Goal: Navigation & Orientation: Find specific page/section

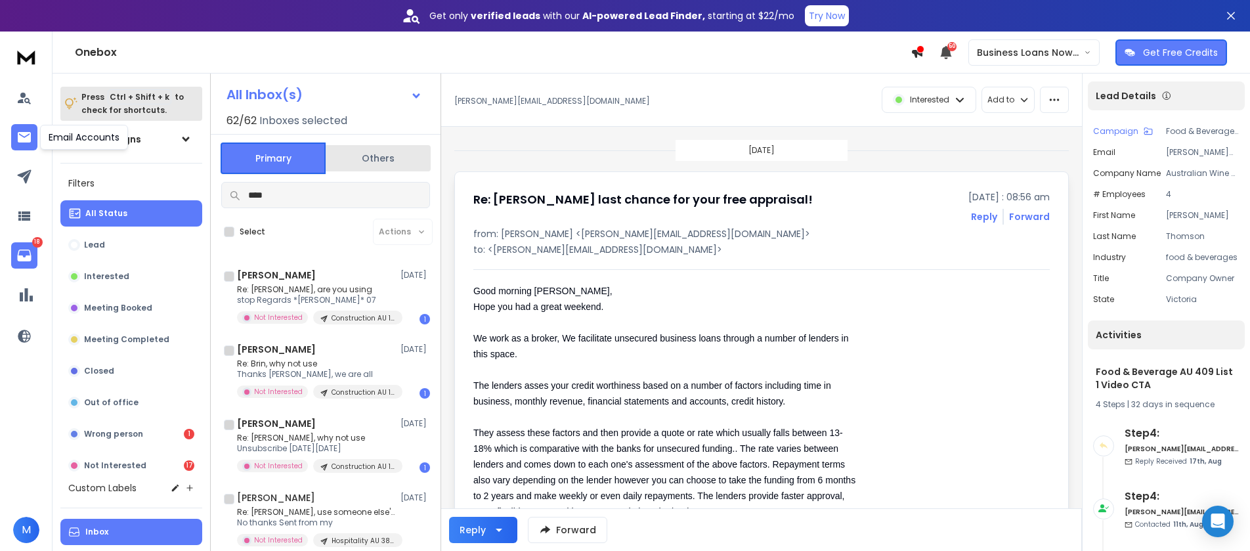
click at [32, 134] on link at bounding box center [24, 137] width 26 height 26
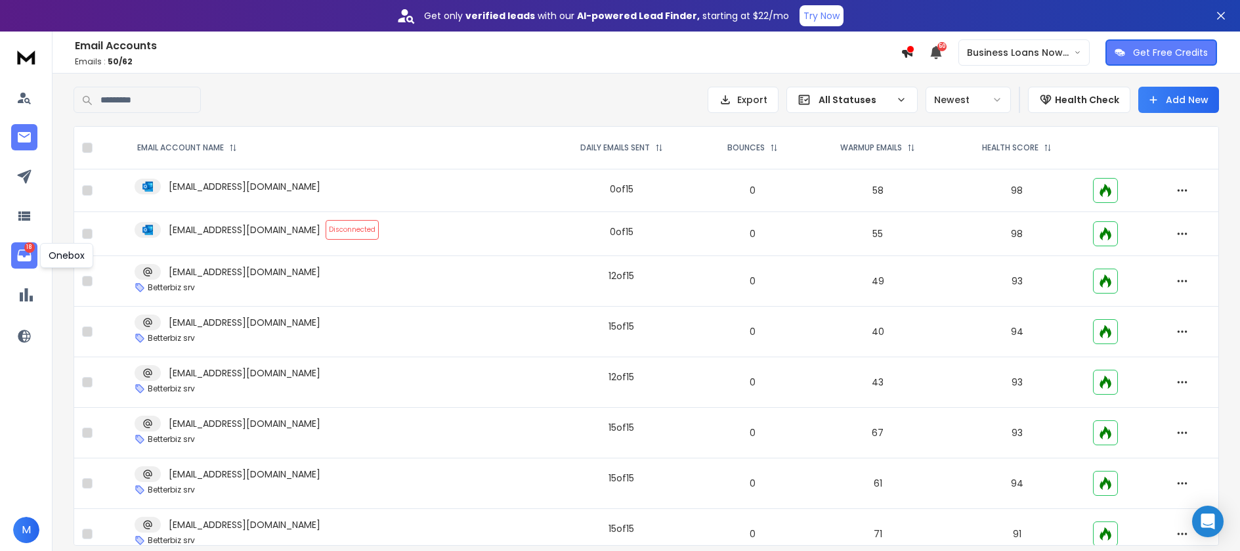
click at [21, 248] on icon at bounding box center [24, 255] width 16 height 16
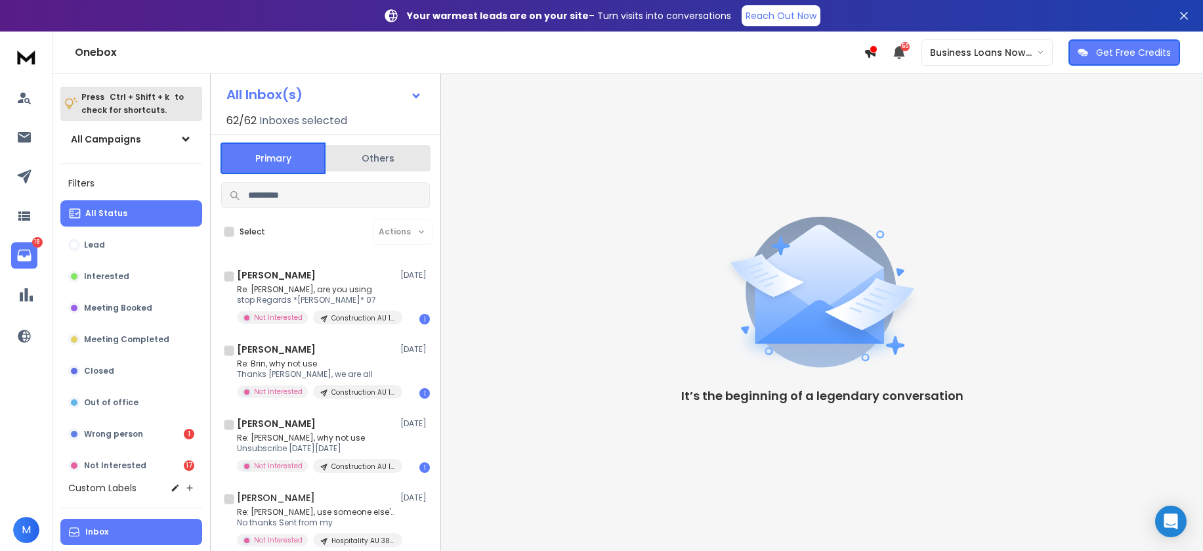
click at [49, 74] on div "18 M" at bounding box center [26, 294] width 53 height 524
click at [0, 318] on div "18 M" at bounding box center [26, 294] width 53 height 524
